Goal: Navigation & Orientation: Find specific page/section

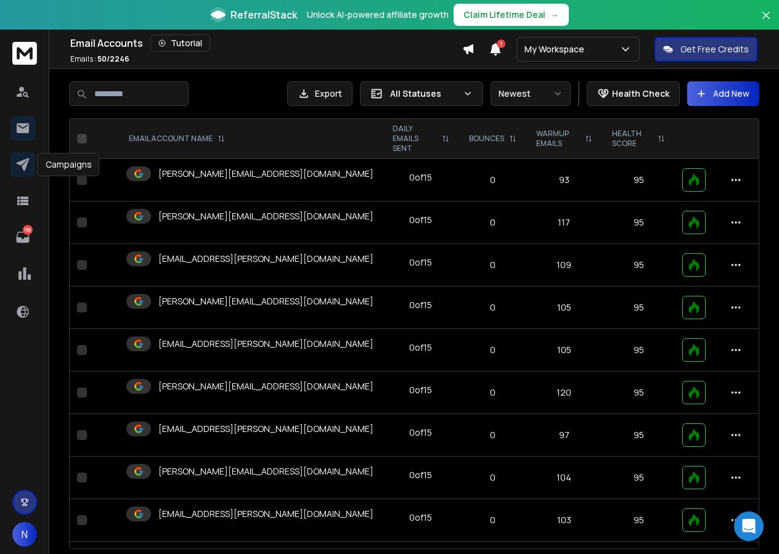
click at [31, 165] on link at bounding box center [22, 164] width 25 height 25
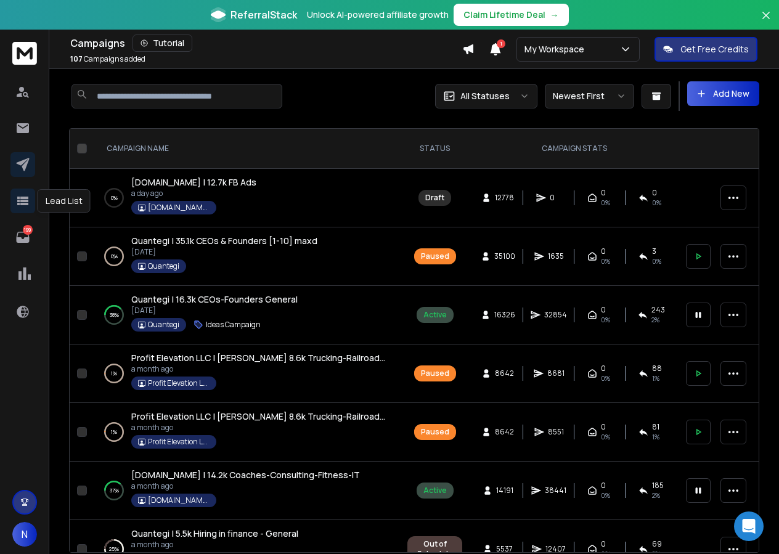
click at [20, 212] on link at bounding box center [22, 200] width 25 height 25
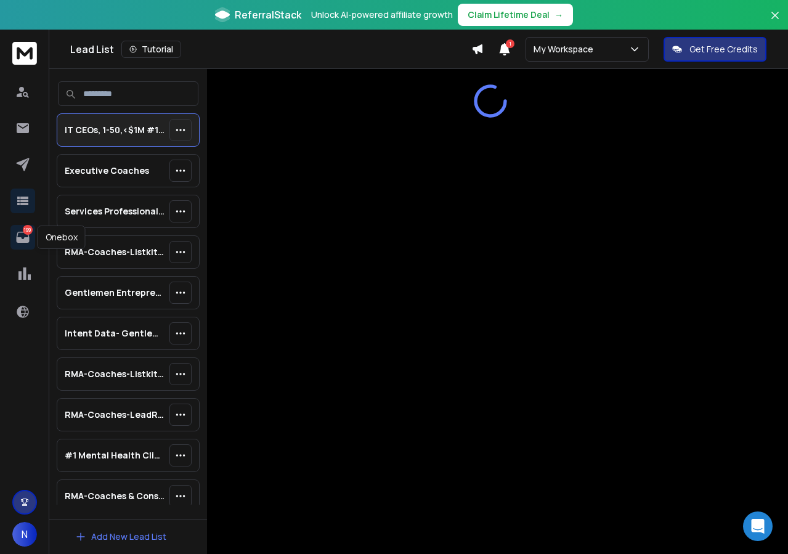
click at [22, 237] on icon at bounding box center [22, 237] width 15 height 15
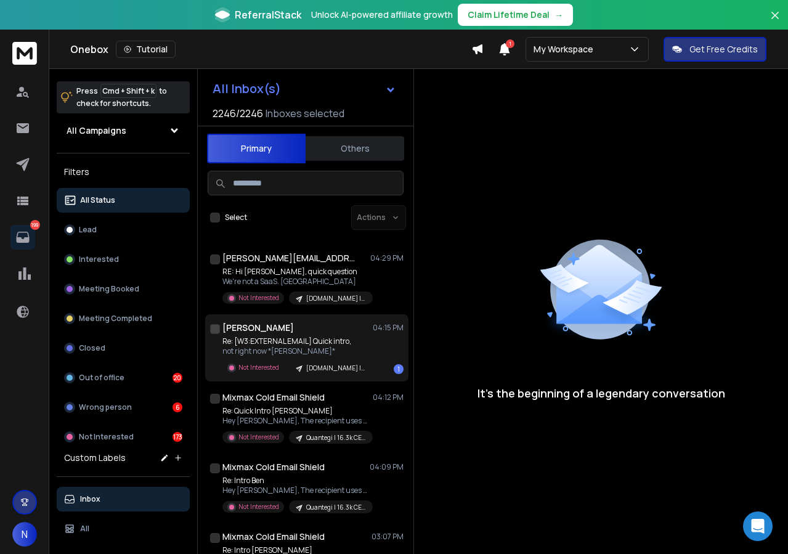
click at [320, 374] on div "[PERSON_NAME] 04:15 PM Re: [W3:EXTERNAL EMAIL] Quick intro, not right now *[PER…" at bounding box center [306, 347] width 203 height 67
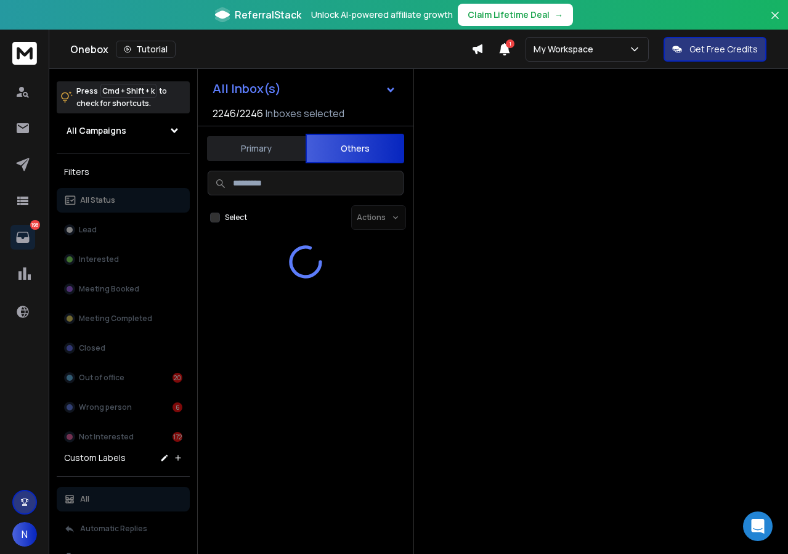
click at [380, 138] on button "Others" at bounding box center [355, 149] width 99 height 30
click at [256, 140] on button "Primary" at bounding box center [256, 148] width 99 height 27
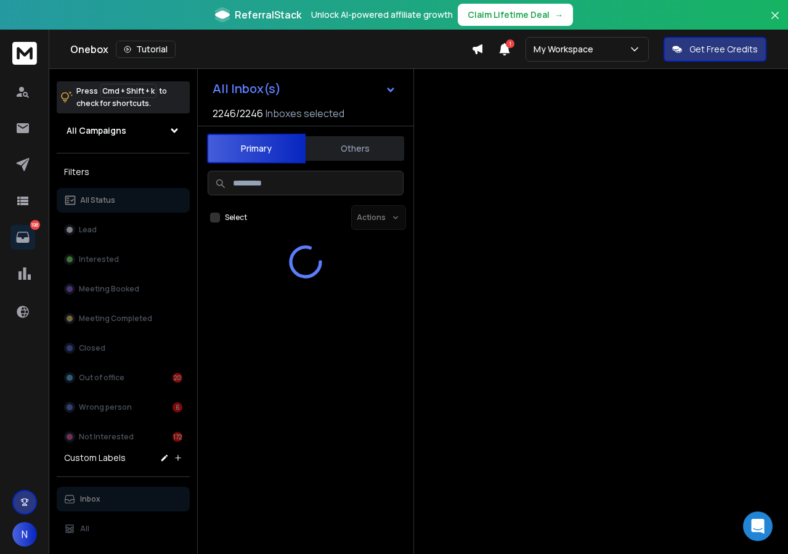
click at [354, 134] on div "All Inbox(s) 2246 / 2246 Inboxes selected Primary Others Select Actions" at bounding box center [306, 346] width 216 height 554
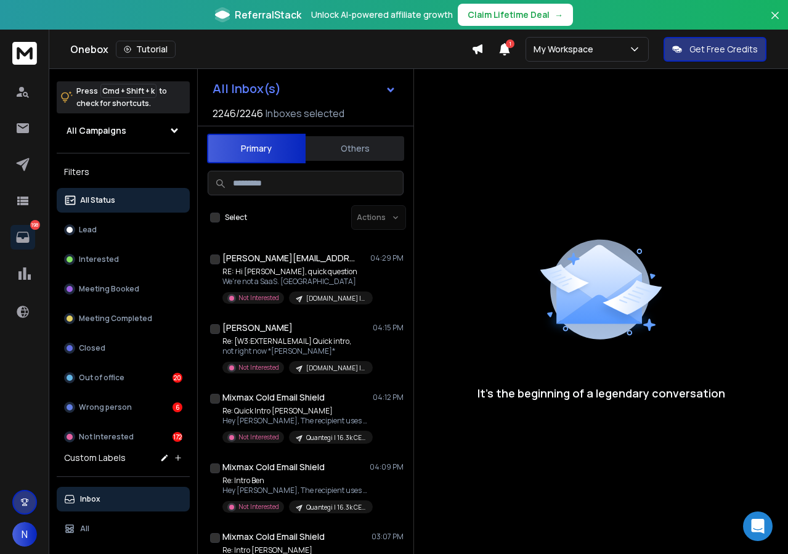
click at [345, 147] on button "Others" at bounding box center [355, 148] width 99 height 27
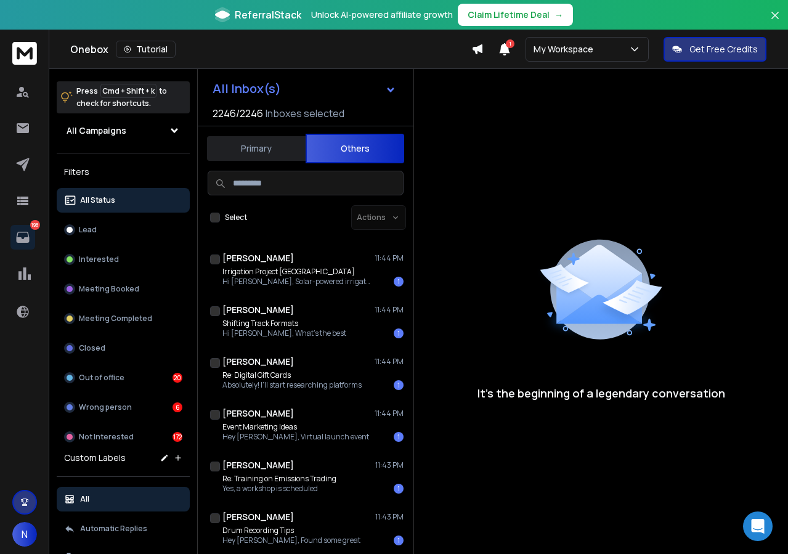
click at [775, 14] on icon "Close banner" at bounding box center [774, 15] width 11 height 11
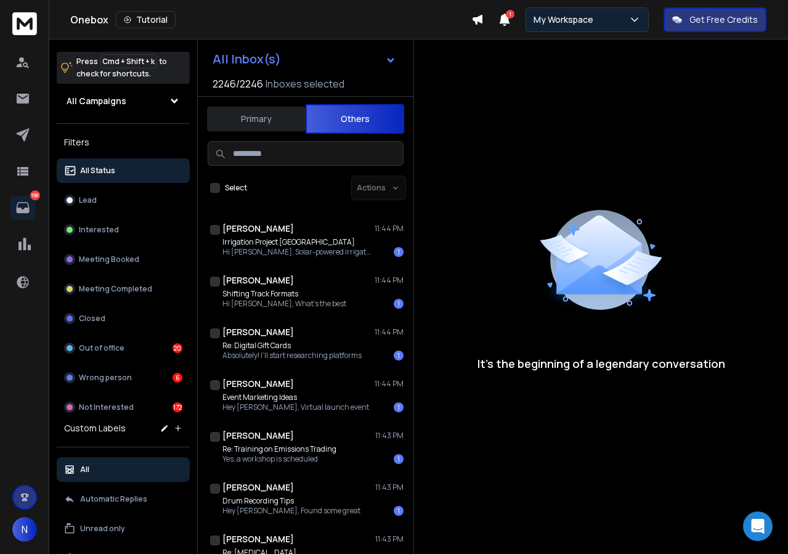
click at [556, 23] on p "My Workspace" at bounding box center [565, 20] width 65 height 12
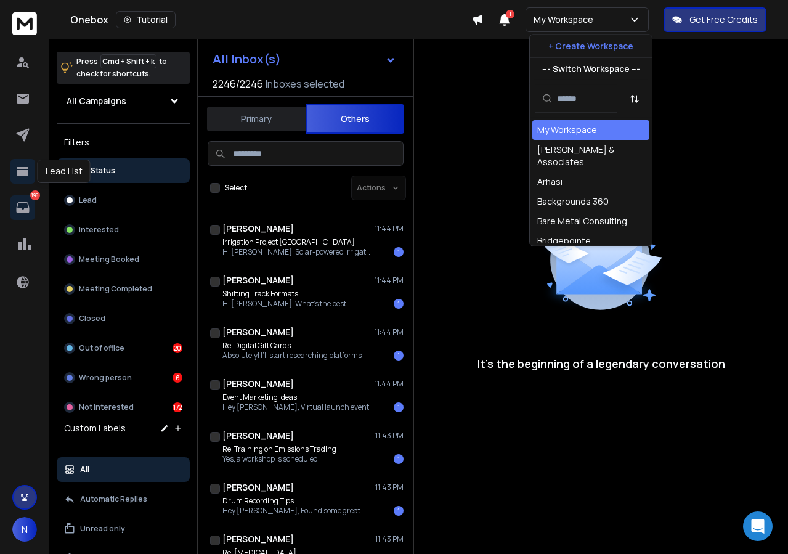
click at [23, 170] on icon at bounding box center [22, 171] width 11 height 9
